Goal: Navigation & Orientation: Understand site structure

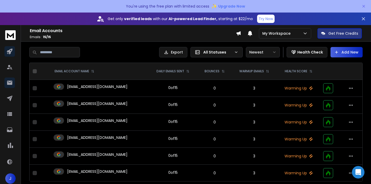
click at [12, 51] on icon at bounding box center [10, 51] width 6 height 6
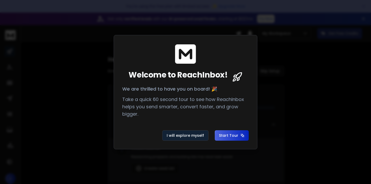
click at [184, 133] on button "I will explore myself" at bounding box center [185, 135] width 46 height 10
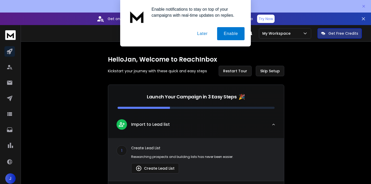
click at [206, 35] on button "Later" at bounding box center [202, 33] width 24 height 13
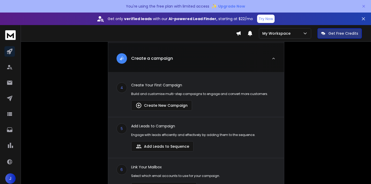
scroll to position [173, 0]
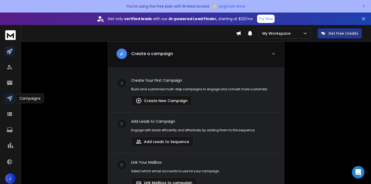
click at [11, 101] on icon at bounding box center [10, 98] width 6 height 6
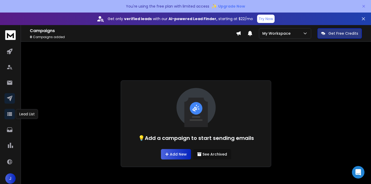
click at [13, 111] on link at bounding box center [9, 114] width 10 height 10
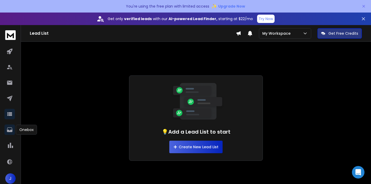
click at [13, 128] on link at bounding box center [9, 130] width 10 height 10
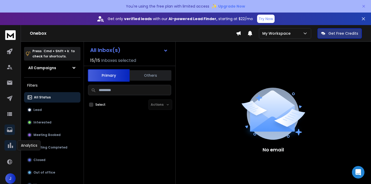
click at [15, 146] on link at bounding box center [10, 145] width 12 height 12
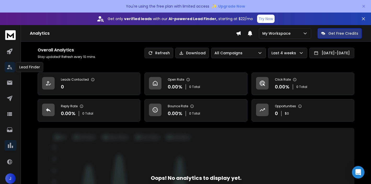
click at [7, 65] on icon at bounding box center [10, 67] width 6 height 6
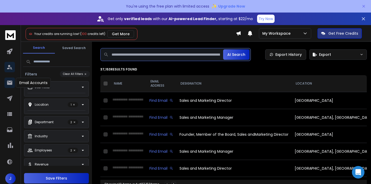
click at [11, 83] on icon at bounding box center [9, 83] width 5 height 4
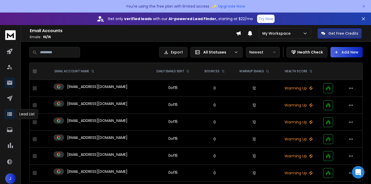
click at [11, 115] on icon at bounding box center [10, 114] width 6 height 6
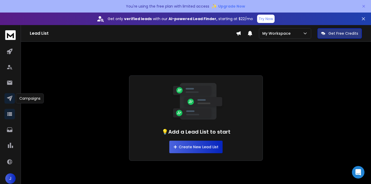
click at [13, 97] on link at bounding box center [9, 98] width 10 height 10
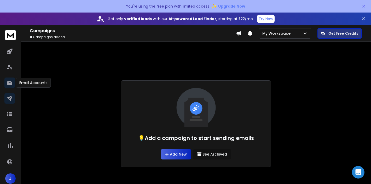
click at [12, 79] on link at bounding box center [9, 83] width 10 height 10
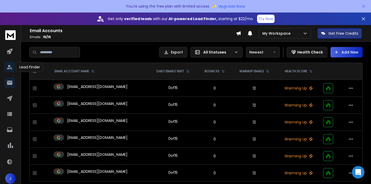
click at [11, 68] on icon at bounding box center [10, 67] width 6 height 6
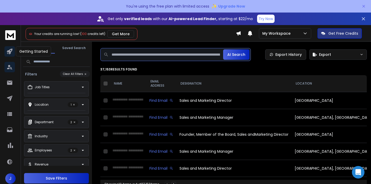
click at [9, 55] on link at bounding box center [9, 51] width 10 height 10
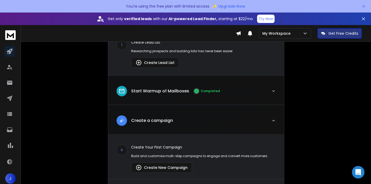
scroll to position [100, 0]
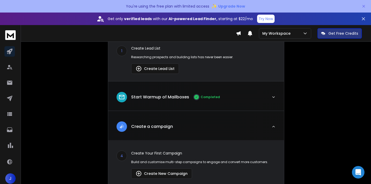
click at [179, 102] on div "Start Warmup of Mailboxes" at bounding box center [152, 97] width 73 height 10
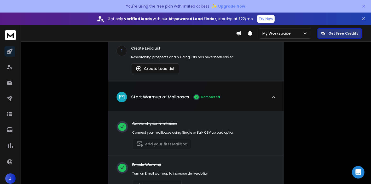
click at [179, 102] on div "Start Warmup of Mailboxes" at bounding box center [152, 97] width 73 height 10
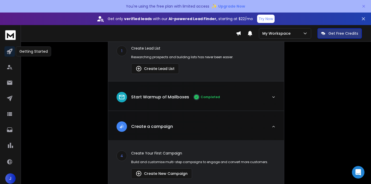
click at [9, 52] on icon at bounding box center [10, 52] width 6 height 6
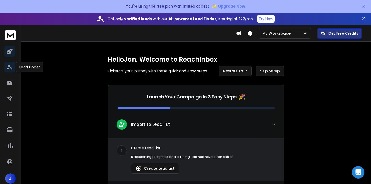
click at [8, 63] on link at bounding box center [9, 67] width 10 height 10
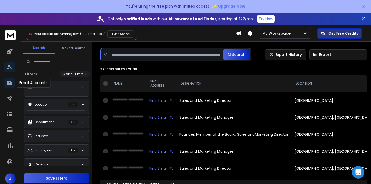
click at [9, 84] on icon at bounding box center [9, 83] width 5 height 4
